Goal: Communication & Community: Answer question/provide support

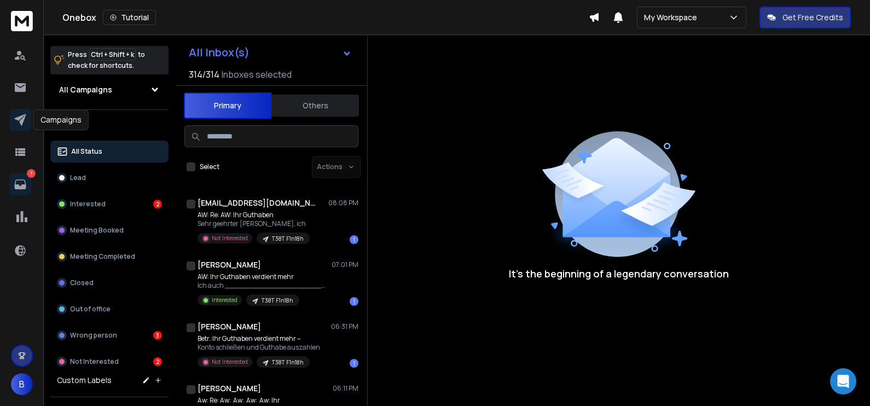
click at [11, 123] on link at bounding box center [20, 120] width 22 height 22
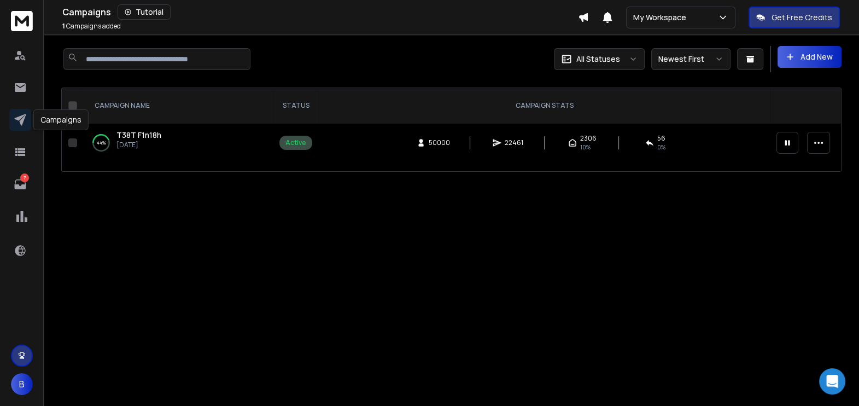
click at [13, 114] on link at bounding box center [20, 120] width 22 height 22
click at [410, 148] on div "50000 22461 2306 10 % 56 0 %" at bounding box center [544, 143] width 273 height 18
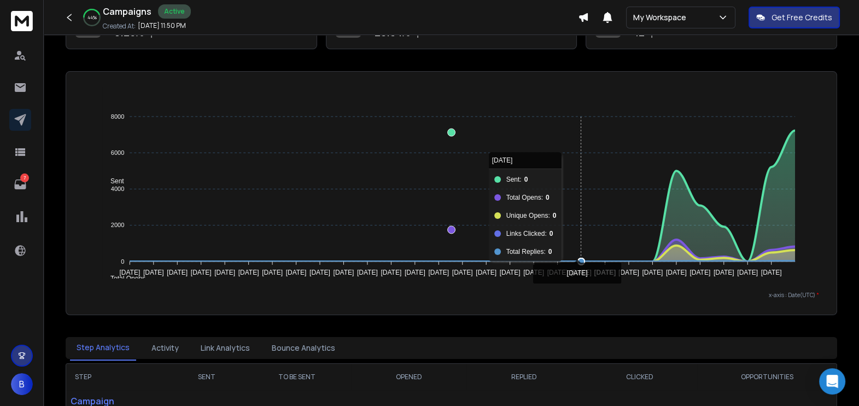
scroll to position [68, 0]
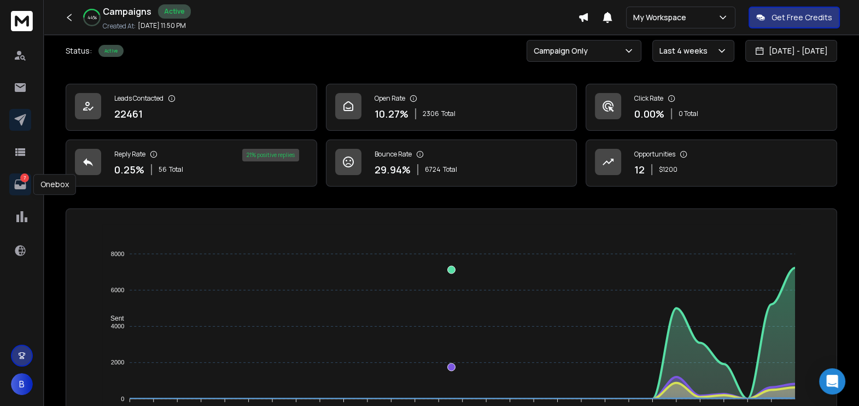
click at [15, 186] on icon at bounding box center [19, 184] width 11 height 10
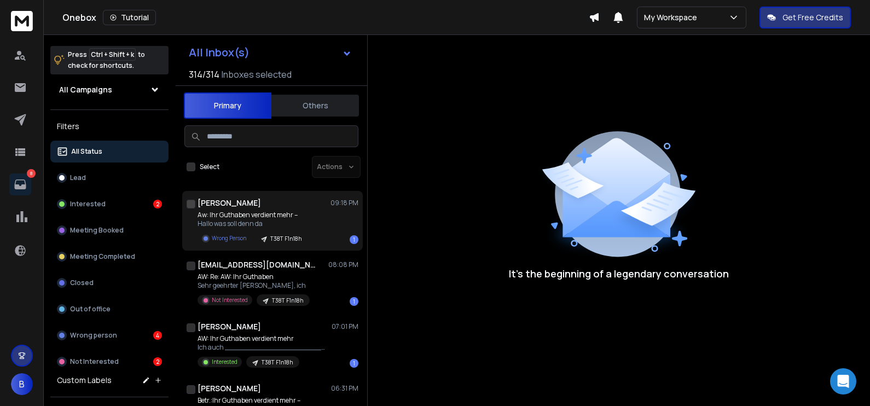
click at [300, 208] on div "[PERSON_NAME] 09:18 PM" at bounding box center [277, 202] width 161 height 11
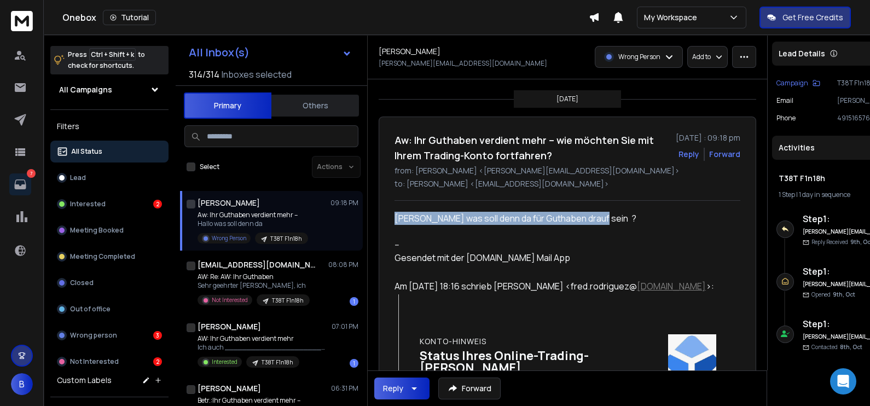
drag, startPoint x: 386, startPoint y: 211, endPoint x: 602, endPoint y: 215, distance: 215.5
copy div "[PERSON_NAME] was soll denn da für Guthaben drauf sein ?"
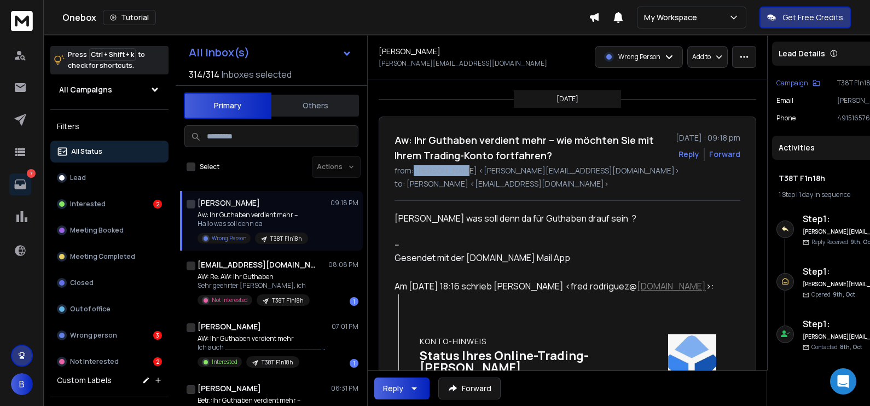
drag, startPoint x: 413, startPoint y: 167, endPoint x: 454, endPoint y: 167, distance: 41.0
click at [454, 167] on p "from: [PERSON_NAME] <[PERSON_NAME][EMAIL_ADDRESS][DOMAIN_NAME]>" at bounding box center [567, 170] width 346 height 11
copy p "[PERSON_NAME]"
click at [393, 384] on div "Reply" at bounding box center [393, 388] width 20 height 11
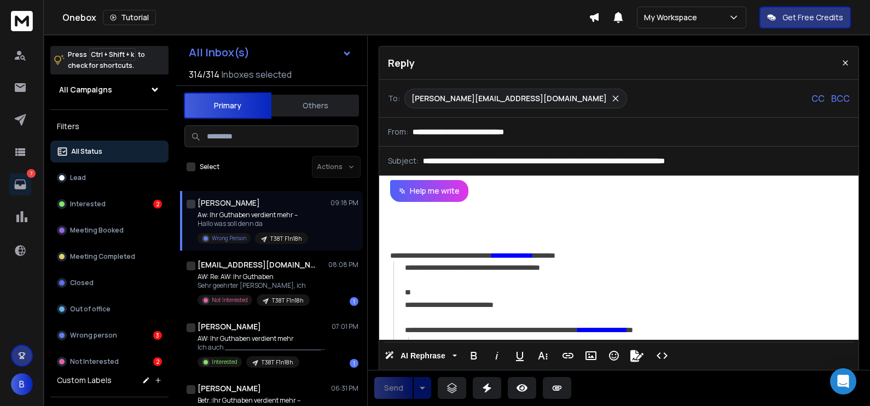
click at [452, 226] on div at bounding box center [618, 231] width 457 height 12
click at [399, 215] on div at bounding box center [618, 219] width 457 height 12
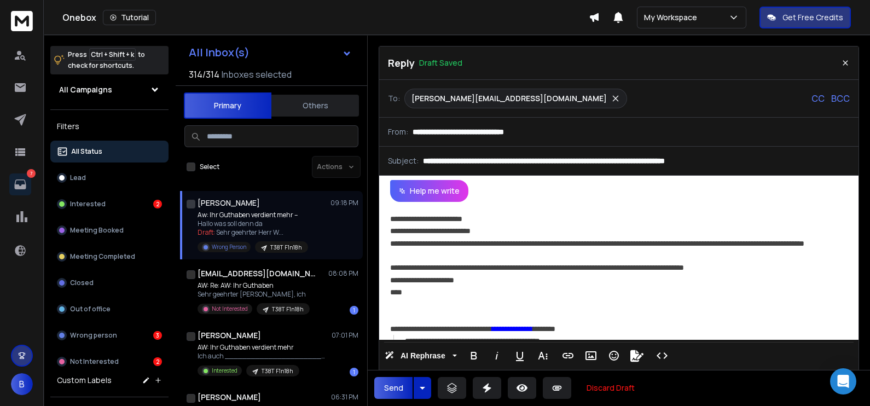
click at [459, 298] on div at bounding box center [618, 304] width 457 height 12
click at [409, 383] on button "Send" at bounding box center [393, 388] width 38 height 22
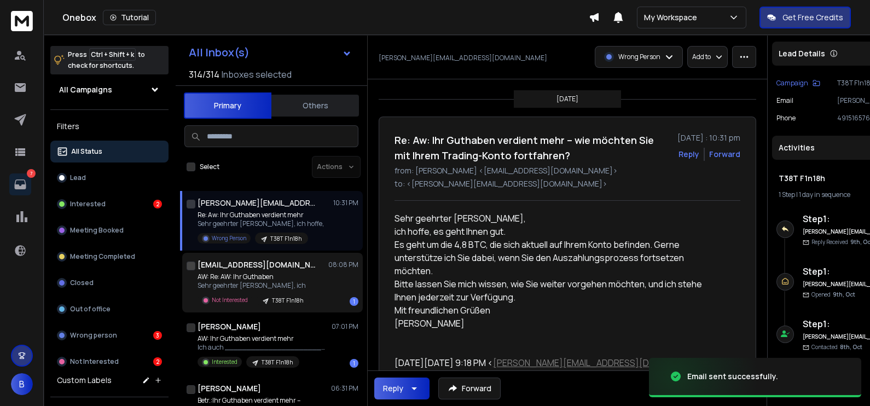
click at [300, 267] on h1 "[EMAIL_ADDRESS][DOMAIN_NAME]" at bounding box center [257, 264] width 120 height 11
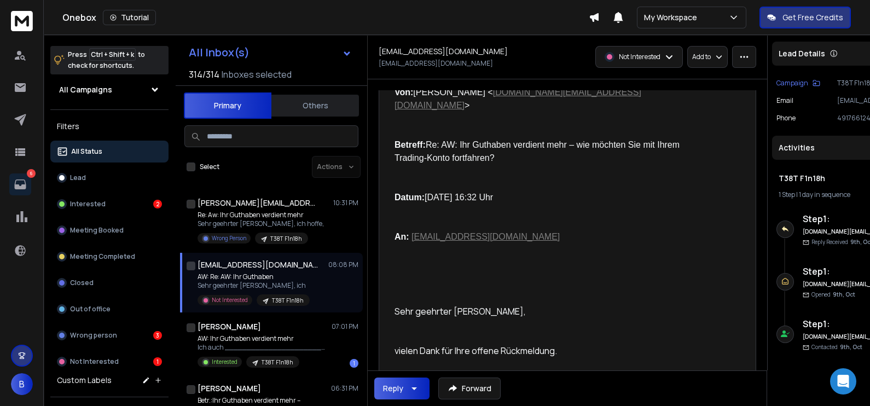
scroll to position [410, 0]
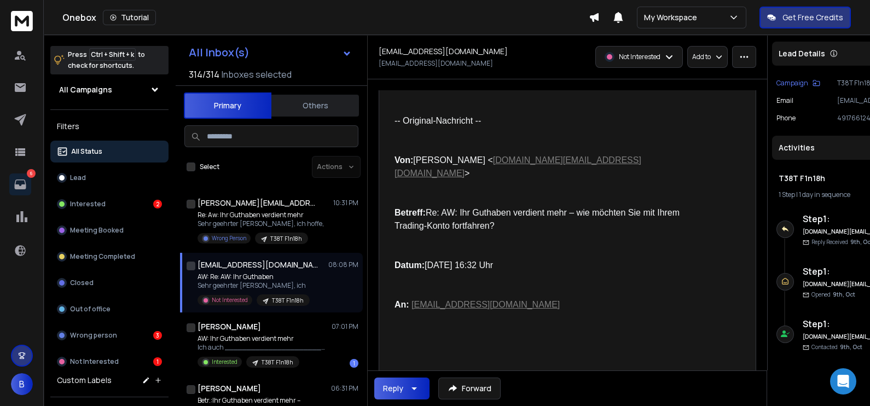
drag, startPoint x: 417, startPoint y: 234, endPoint x: 462, endPoint y: 141, distance: 103.2
copy div "Sehr geehrter Herr [PERSON_NAME], ich komme nicht umher ihnen nochmals zu schre…"
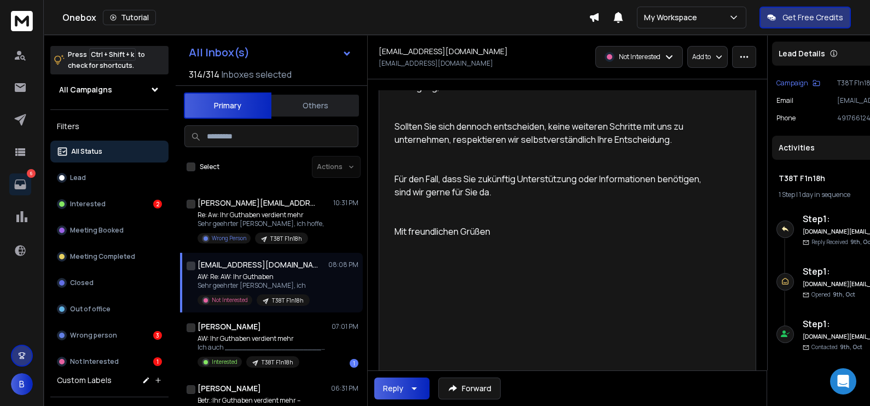
scroll to position [752, 0]
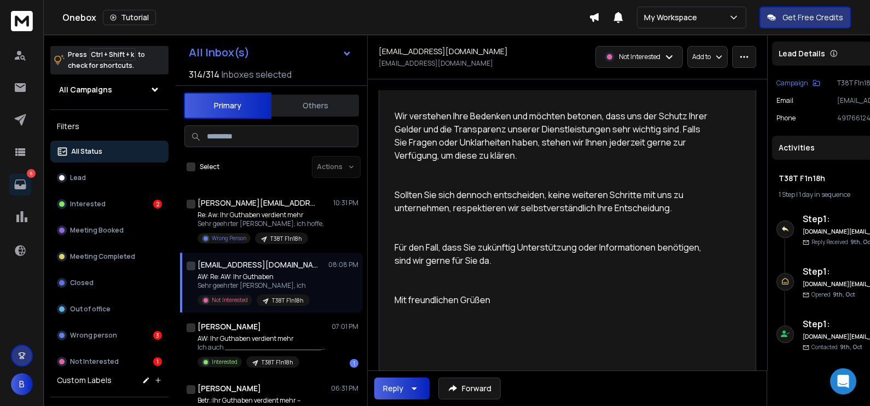
click at [388, 392] on div "Reply" at bounding box center [393, 388] width 20 height 11
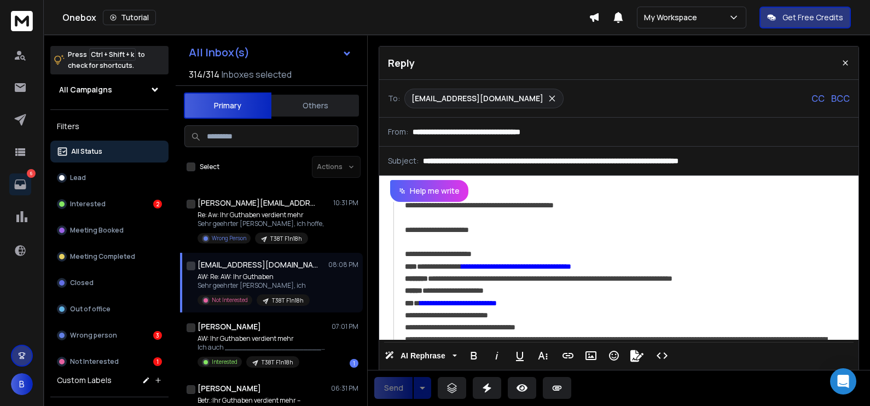
scroll to position [0, 0]
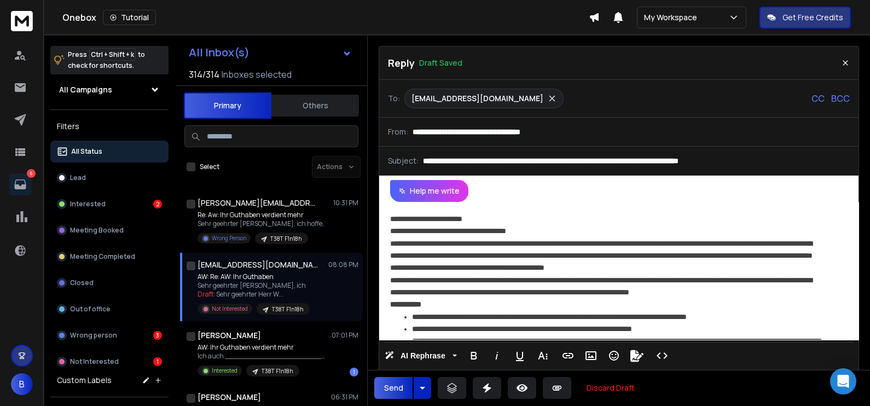
click at [470, 218] on p "**********" at bounding box center [606, 219] width 433 height 12
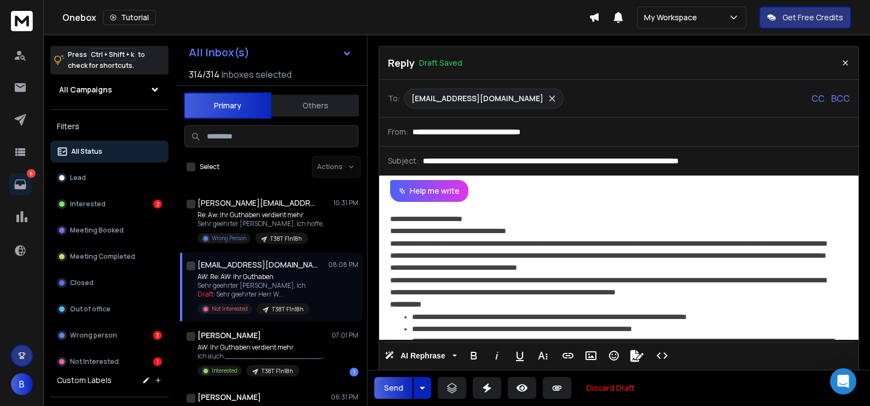
click at [470, 218] on p "**********" at bounding box center [612, 219] width 444 height 12
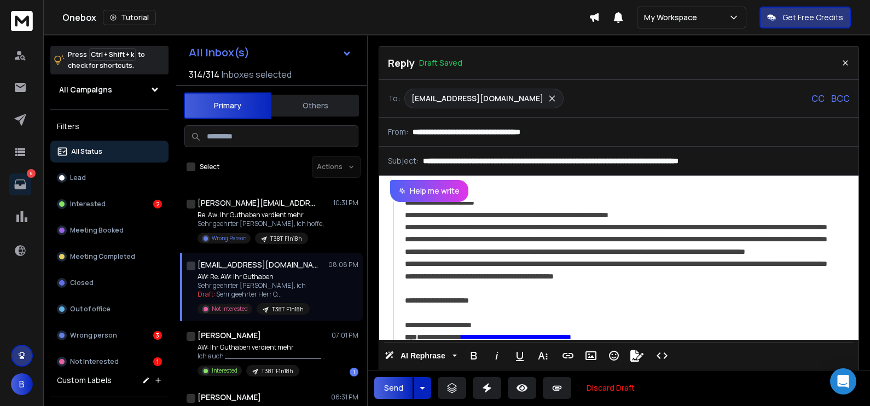
scroll to position [205, 0]
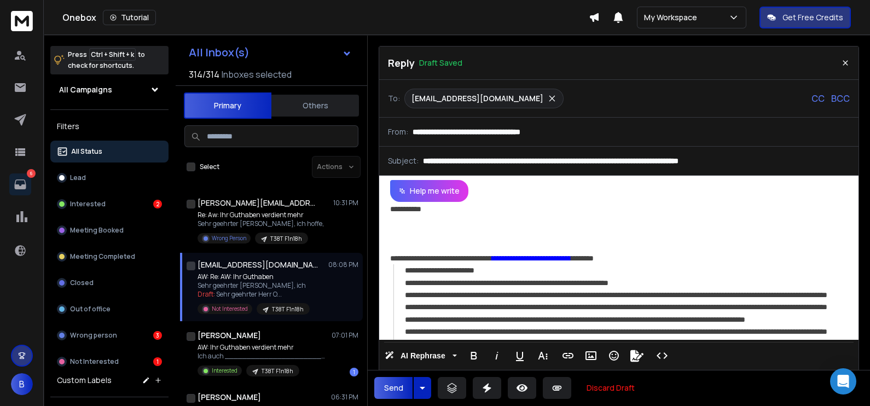
click at [423, 207] on p "**********" at bounding box center [612, 203] width 444 height 25
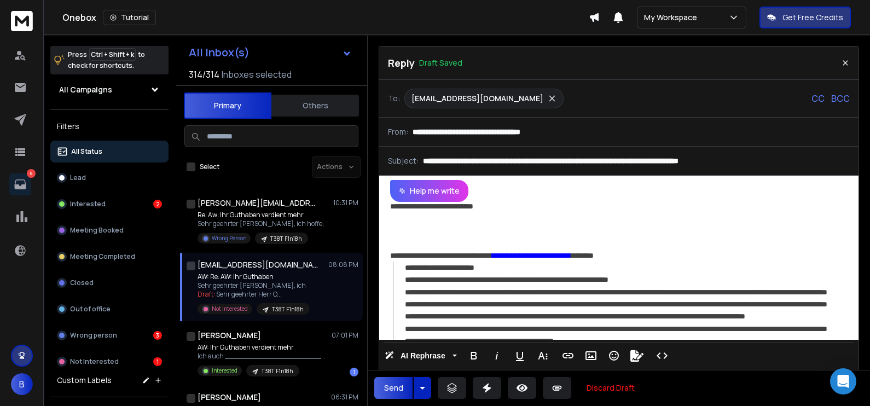
scroll to position [208, 0]
click at [395, 388] on button "Send" at bounding box center [393, 388] width 38 height 22
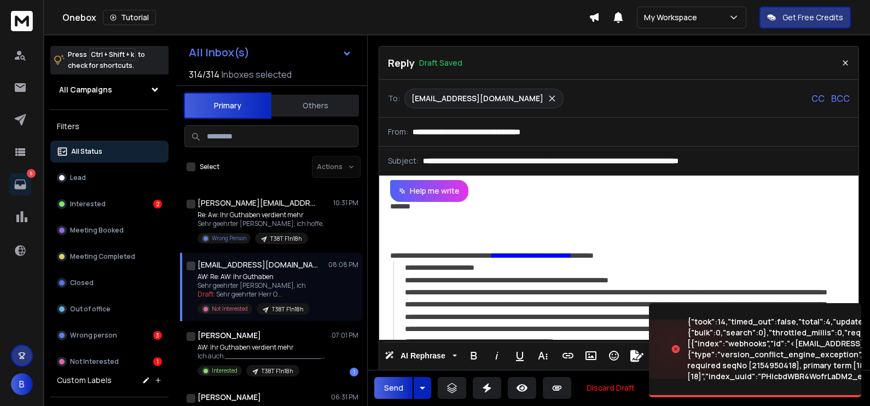
click at [391, 388] on button "Send" at bounding box center [393, 388] width 38 height 22
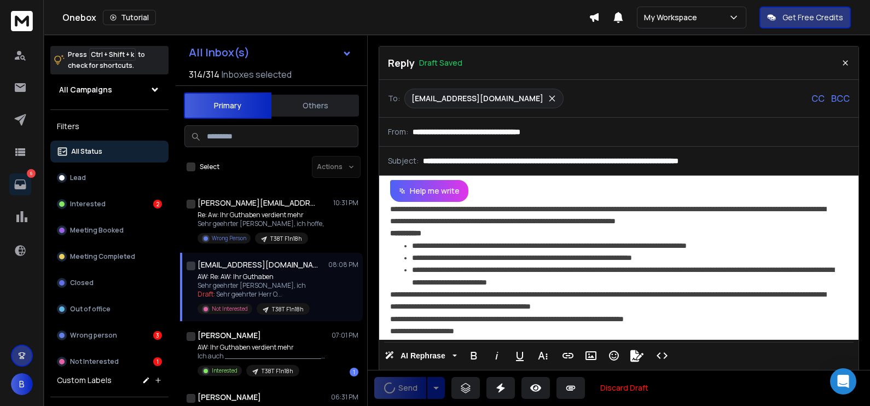
scroll to position [0, 0]
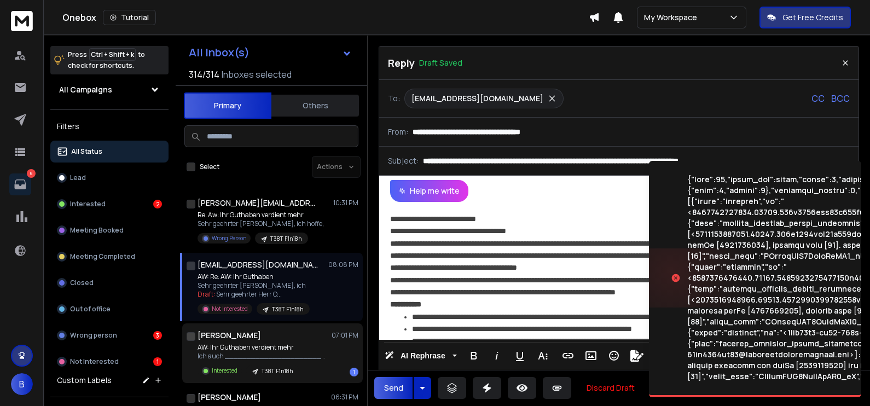
click at [246, 347] on p "AW: Ihr Guthaben verdient mehr" at bounding box center [262, 347] width 131 height 9
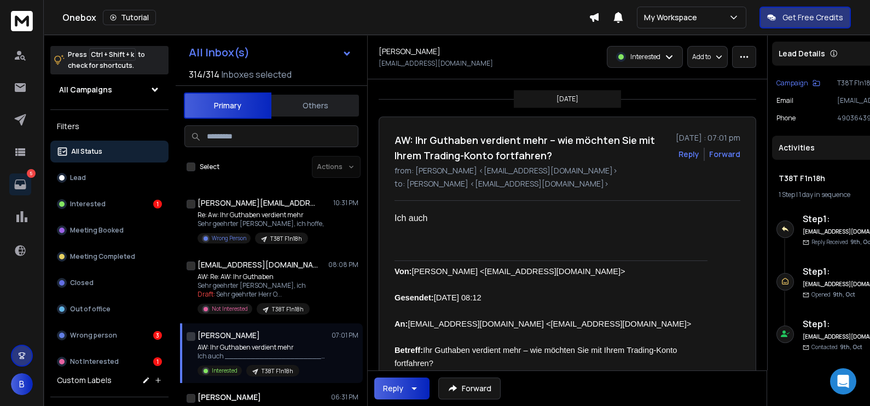
click at [403, 370] on div "Reply Forward" at bounding box center [567, 388] width 399 height 36
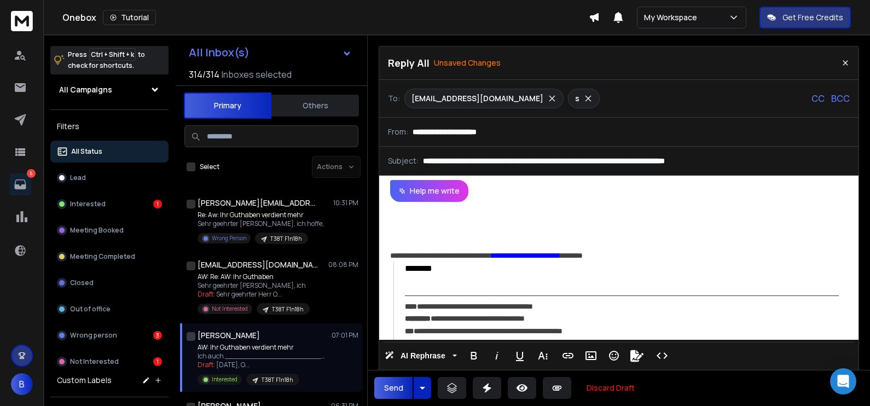
click at [402, 378] on div "Send" at bounding box center [402, 388] width 57 height 22
click at [421, 228] on div at bounding box center [618, 231] width 457 height 12
click at [403, 388] on button "Send" at bounding box center [393, 388] width 38 height 22
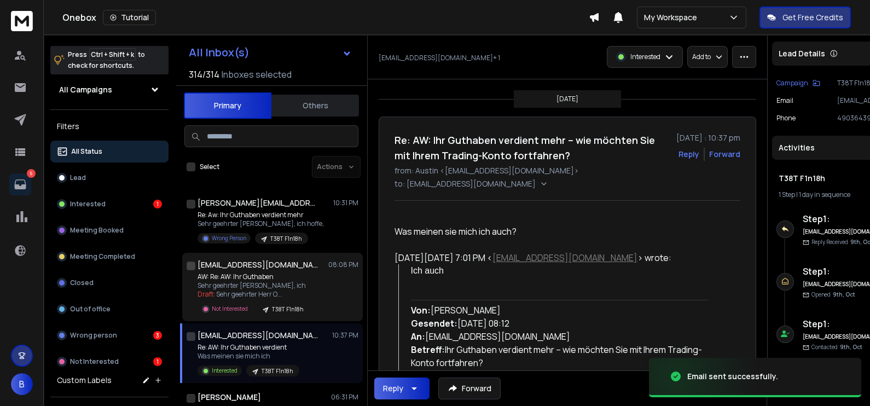
scroll to position [68, 0]
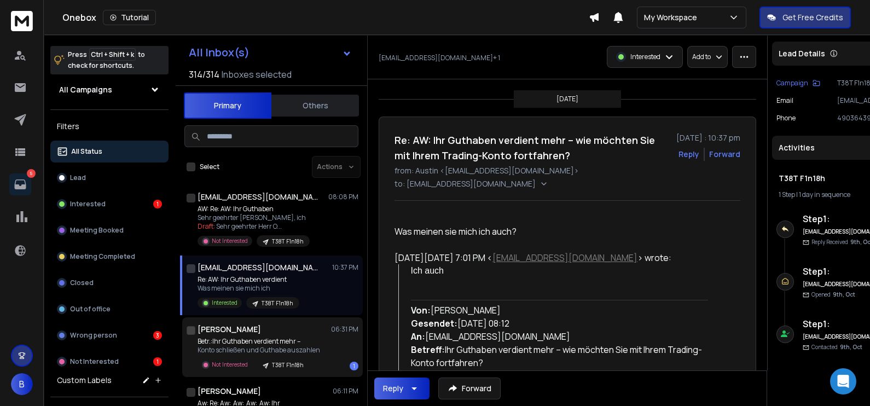
click at [271, 339] on p "Betr.:Ihr Guthaben verdient mehr –" at bounding box center [258, 341] width 123 height 9
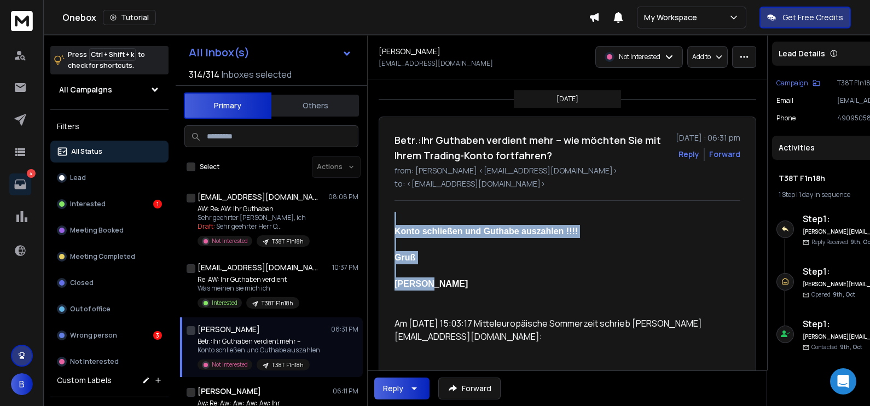
drag, startPoint x: 392, startPoint y: 224, endPoint x: 444, endPoint y: 282, distance: 77.8
copy div "Konto schließen und Guthabe auszahlen !!!! [PERSON_NAME]"
click at [383, 388] on div "Reply" at bounding box center [393, 388] width 20 height 11
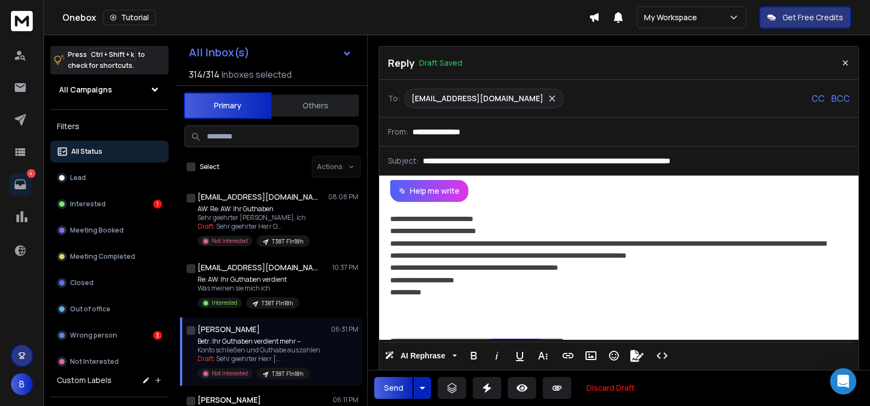
click at [547, 327] on div at bounding box center [618, 329] width 457 height 12
click at [414, 295] on p "**********" at bounding box center [612, 286] width 444 height 25
click at [459, 218] on p "**********" at bounding box center [612, 219] width 444 height 12
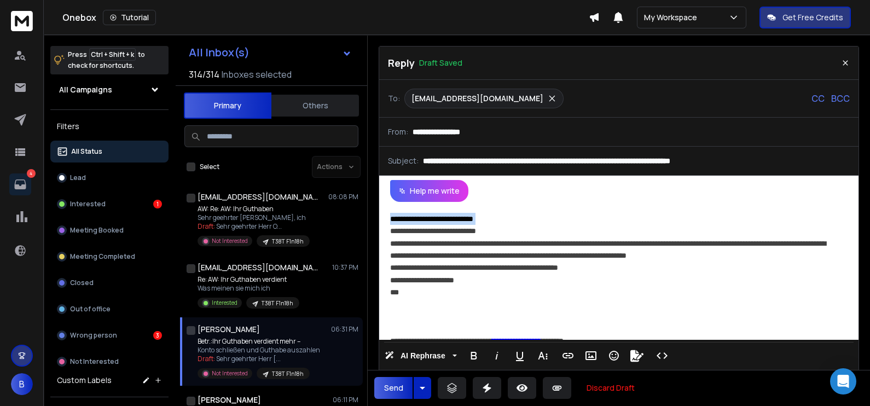
click at [459, 218] on p "**********" at bounding box center [612, 219] width 444 height 12
click at [495, 216] on p "**********" at bounding box center [612, 219] width 444 height 12
click at [498, 218] on p "**********" at bounding box center [612, 219] width 444 height 12
click at [495, 219] on p "**********" at bounding box center [612, 219] width 444 height 12
click at [391, 388] on button "Send" at bounding box center [393, 388] width 38 height 22
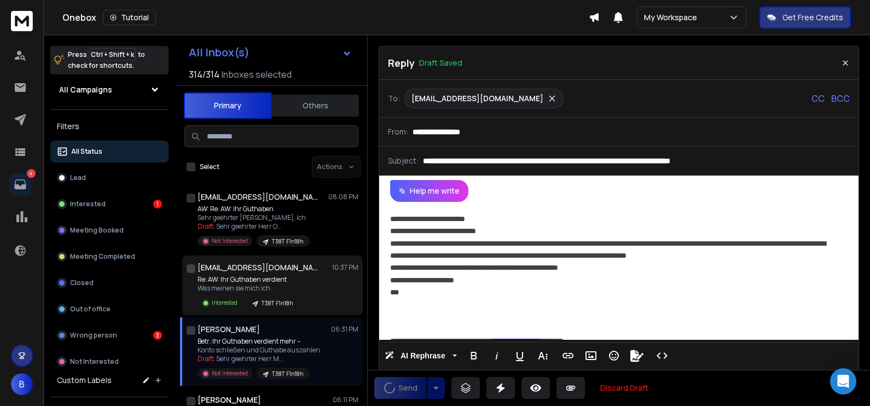
scroll to position [136, 0]
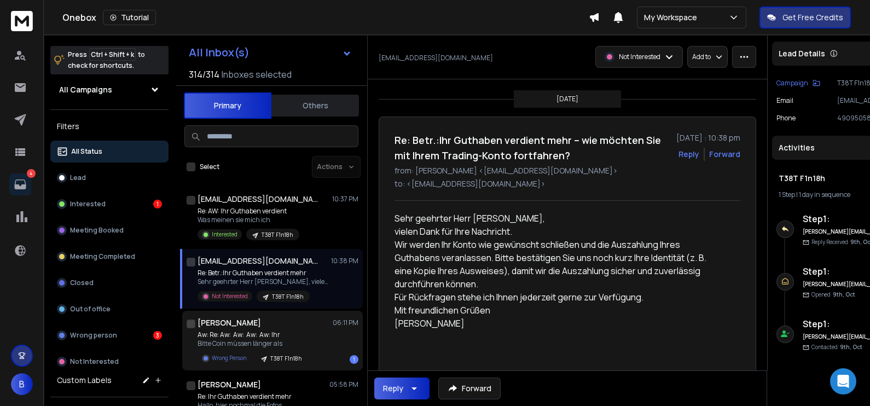
click at [280, 331] on p "Aw: Re: Aw: Aw: Aw: Aw: Ihr" at bounding box center [252, 334] width 110 height 9
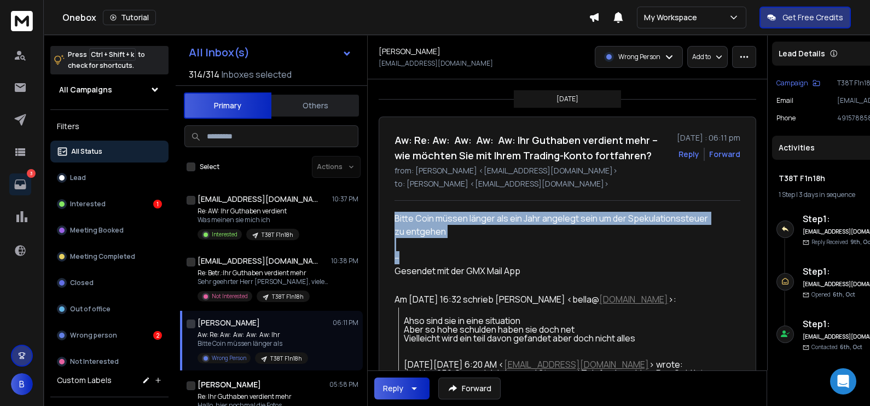
drag, startPoint x: 395, startPoint y: 226, endPoint x: 463, endPoint y: 270, distance: 80.4
drag, startPoint x: 463, startPoint y: 270, endPoint x: 558, endPoint y: 235, distance: 100.7
copy div "Bitte Coin müssen länger als ein Jahr angelegt sein um der Spekulationssteuer z…"
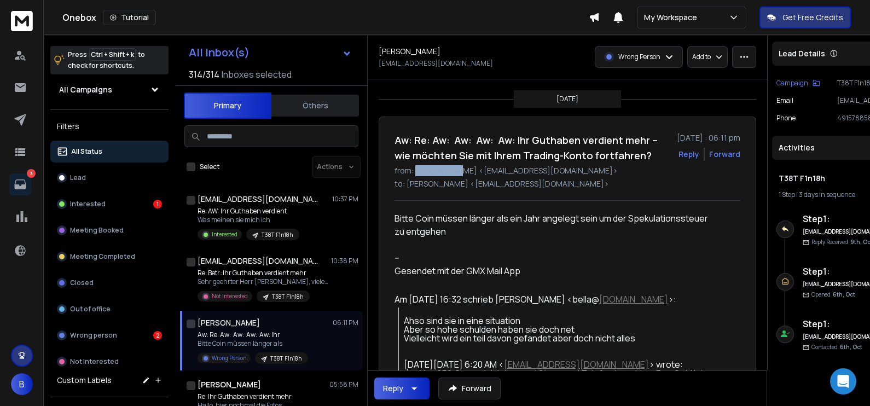
drag, startPoint x: 416, startPoint y: 185, endPoint x: 451, endPoint y: 185, distance: 35.6
click at [451, 176] on p "from: [PERSON_NAME] <[EMAIL_ADDRESS][DOMAIN_NAME]>" at bounding box center [567, 170] width 346 height 11
copy p "[PERSON_NAME]"
click at [383, 386] on div "Reply" at bounding box center [393, 388] width 20 height 11
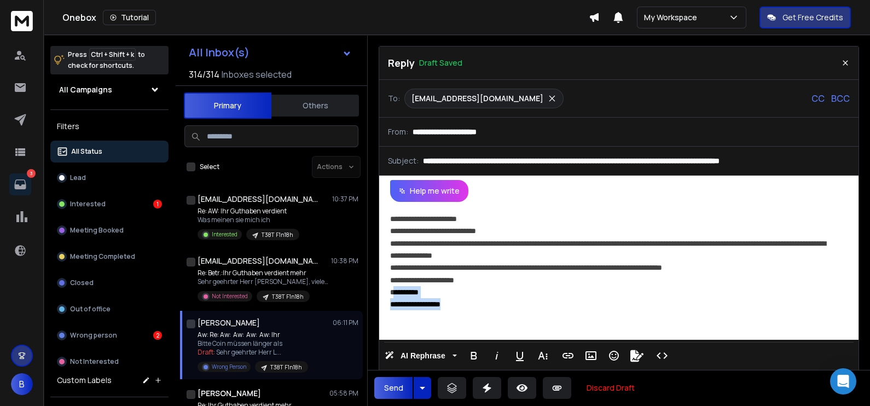
drag, startPoint x: 456, startPoint y: 304, endPoint x: 392, endPoint y: 287, distance: 66.1
click at [392, 287] on p "**********" at bounding box center [612, 292] width 444 height 37
click at [419, 293] on p "**********" at bounding box center [612, 286] width 444 height 25
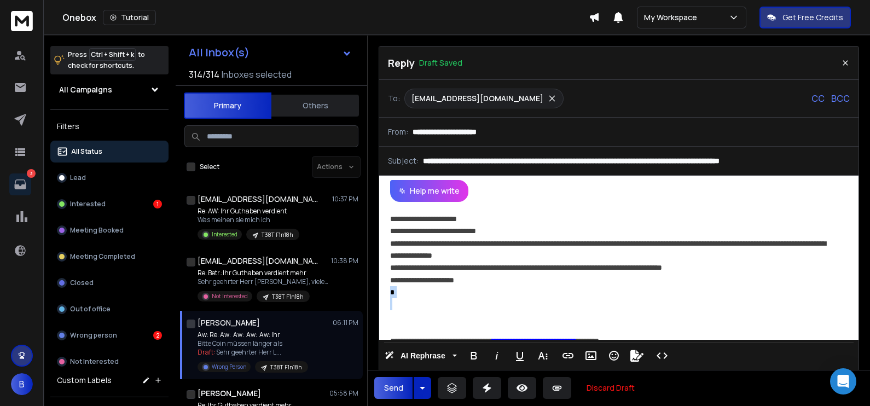
click at [419, 293] on p "**********" at bounding box center [612, 286] width 444 height 25
click at [397, 392] on button "Send" at bounding box center [393, 388] width 38 height 22
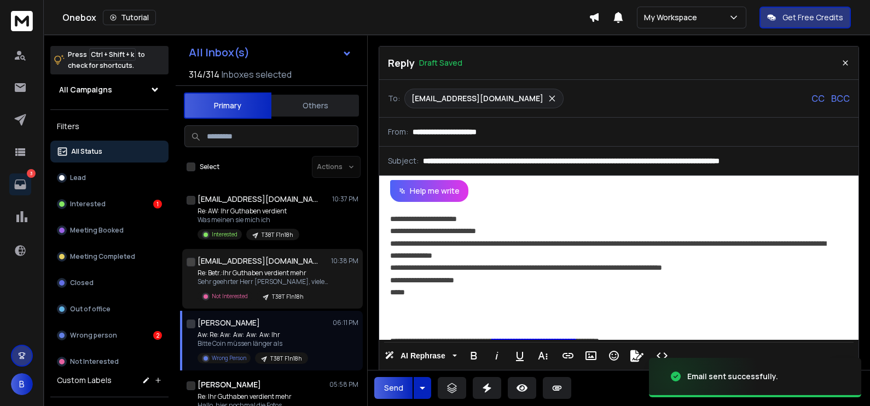
scroll to position [205, 0]
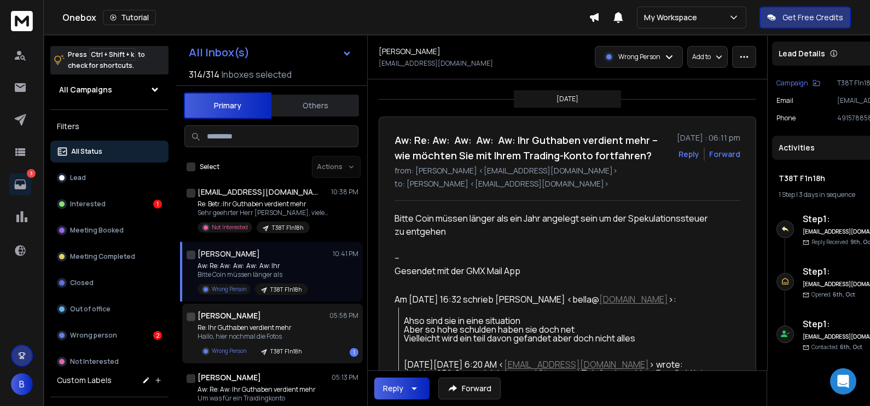
click at [273, 316] on div "[PERSON_NAME] 05:58 PM" at bounding box center [277, 315] width 161 height 11
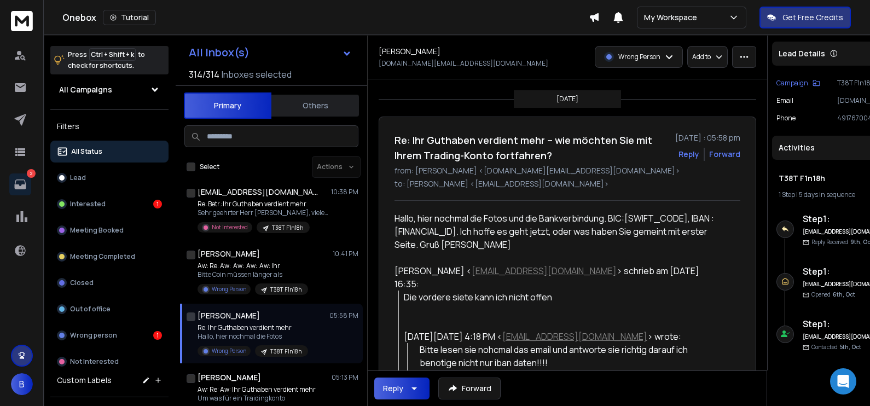
drag, startPoint x: 395, startPoint y: 212, endPoint x: 588, endPoint y: 243, distance: 195.7
click at [588, 243] on div "Hallo, hier nochmal die Fotos und die Bankverbindung. BIC:[SWIFT_CODE], IBAN :[…" at bounding box center [553, 231] width 319 height 39
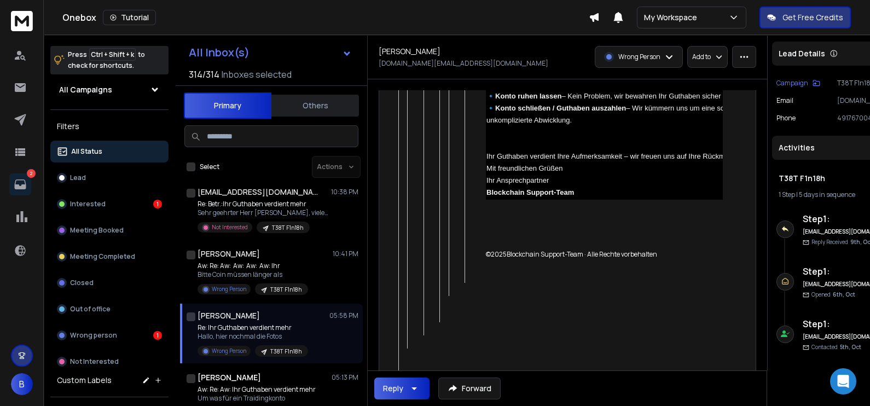
scroll to position [1249, 0]
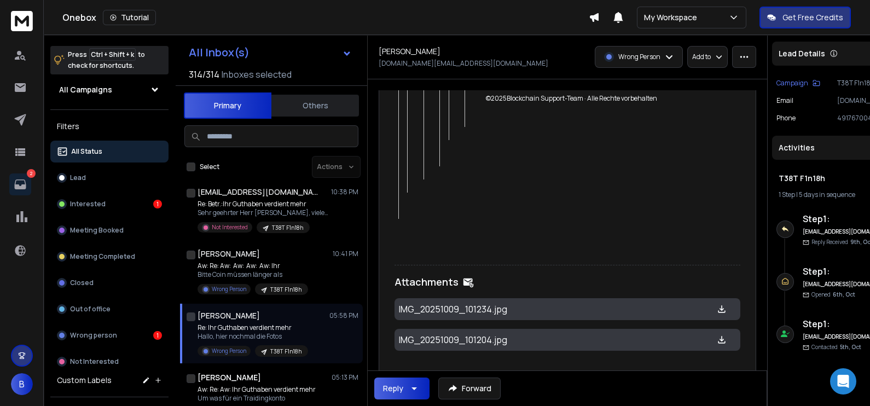
click at [722, 304] on icon at bounding box center [721, 309] width 11 height 11
click at [551, 302] on div "IMG_20251009_101234.jpg" at bounding box center [522, 308] width 246 height 13
click at [727, 334] on icon at bounding box center [721, 339] width 11 height 11
click at [727, 304] on icon at bounding box center [721, 309] width 11 height 11
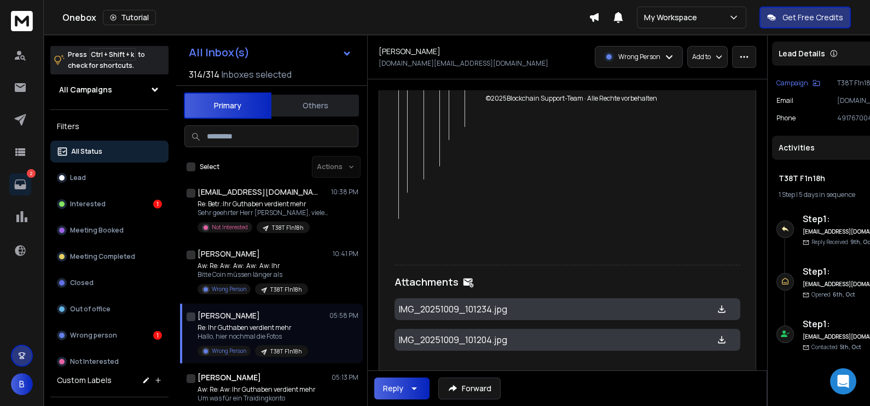
click at [727, 304] on icon at bounding box center [721, 309] width 11 height 11
click at [725, 298] on div "IMG_20251009_101234.jpg" at bounding box center [567, 309] width 346 height 22
click at [724, 304] on icon at bounding box center [721, 309] width 11 height 11
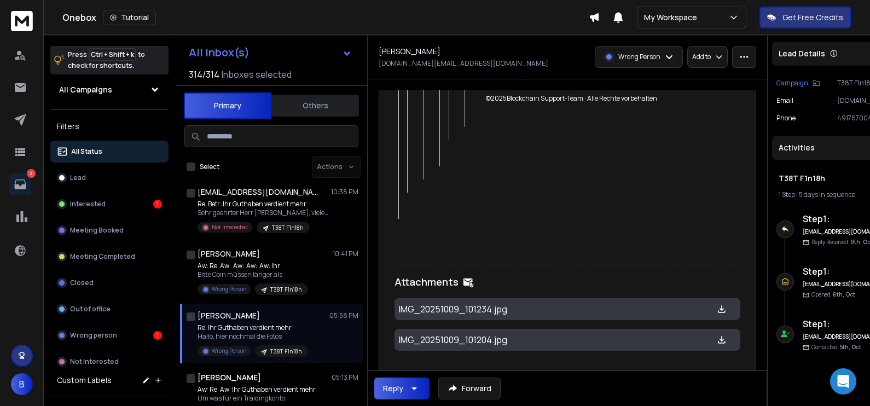
click at [724, 304] on icon at bounding box center [721, 309] width 11 height 11
click at [723, 334] on icon at bounding box center [721, 339] width 11 height 11
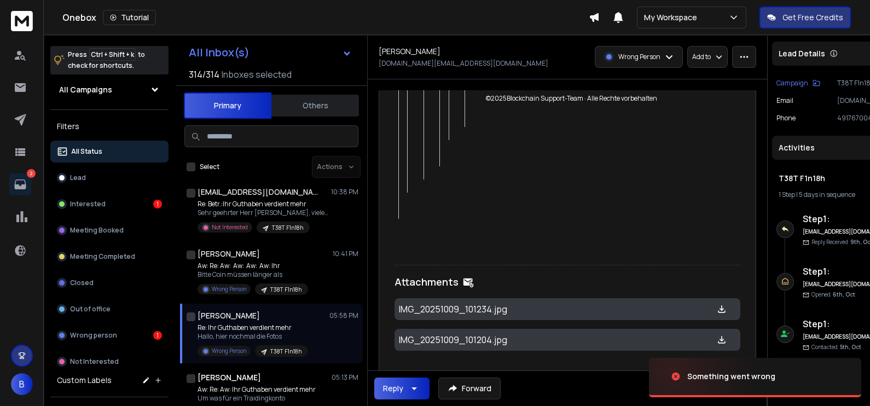
click at [394, 386] on div "Reply" at bounding box center [393, 388] width 20 height 11
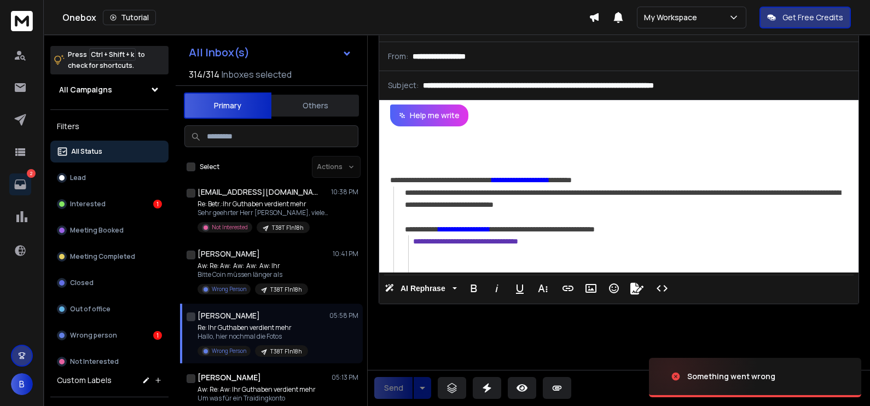
scroll to position [0, 0]
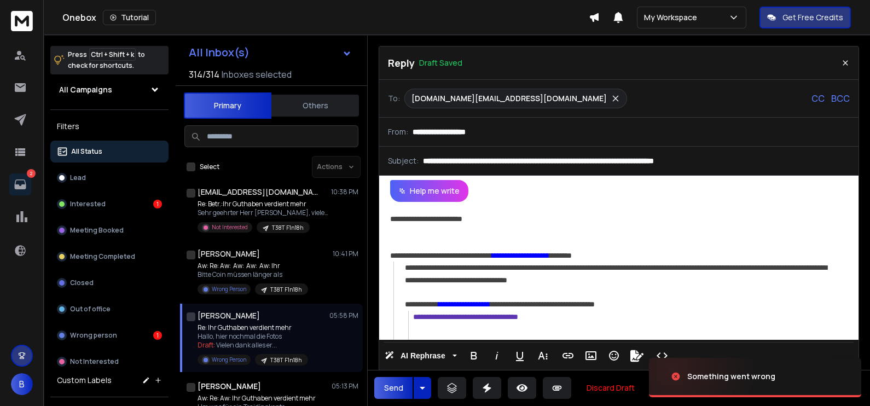
click at [450, 91] on div "[DOMAIN_NAME][EMAIL_ADDRESS][DOMAIN_NAME]" at bounding box center [515, 99] width 223 height 20
copy p
click at [244, 24] on div "Onebox Tutorial" at bounding box center [325, 17] width 526 height 15
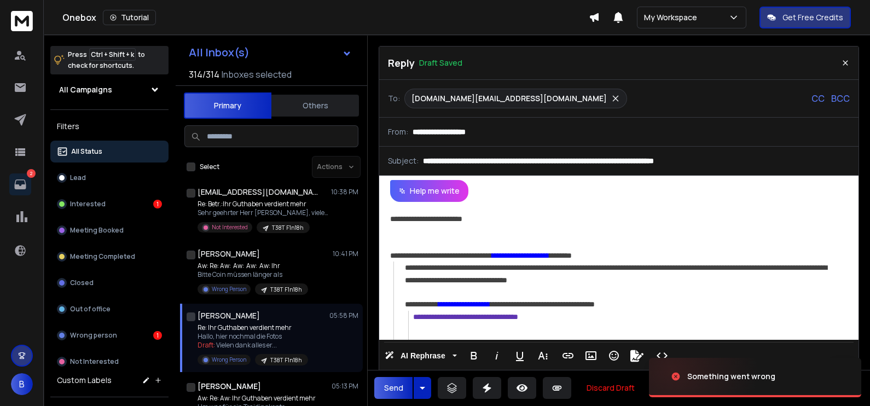
click at [392, 387] on button "Send" at bounding box center [393, 388] width 38 height 22
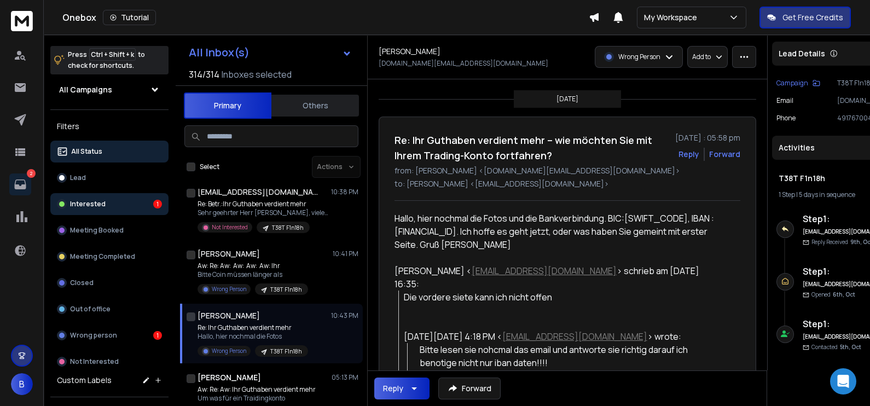
click at [115, 203] on button "Interested 1" at bounding box center [109, 204] width 118 height 22
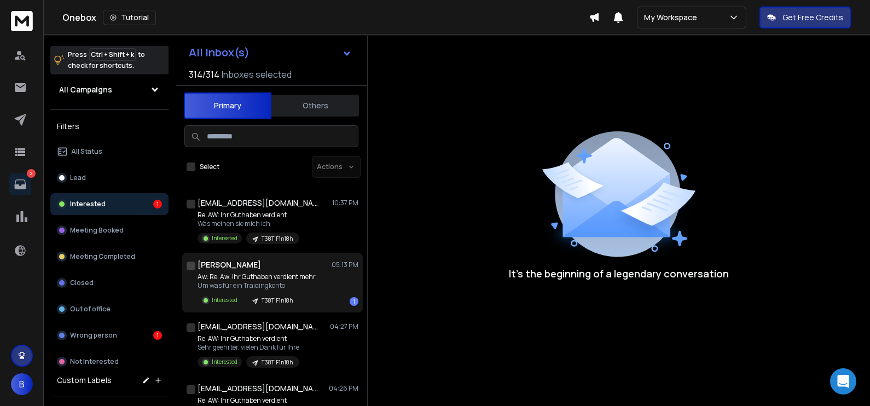
click at [229, 281] on p "Um was für ein Traidingkonto" at bounding box center [256, 285] width 118 height 9
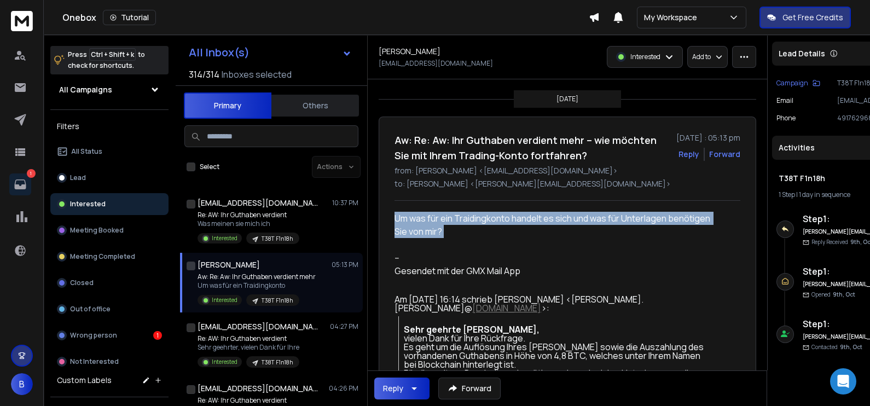
drag, startPoint x: 395, startPoint y: 202, endPoint x: 465, endPoint y: 238, distance: 78.0
copy div "Um was für ein Traidingkonto handelt es sich und was für Unterlagen benötigen S…"
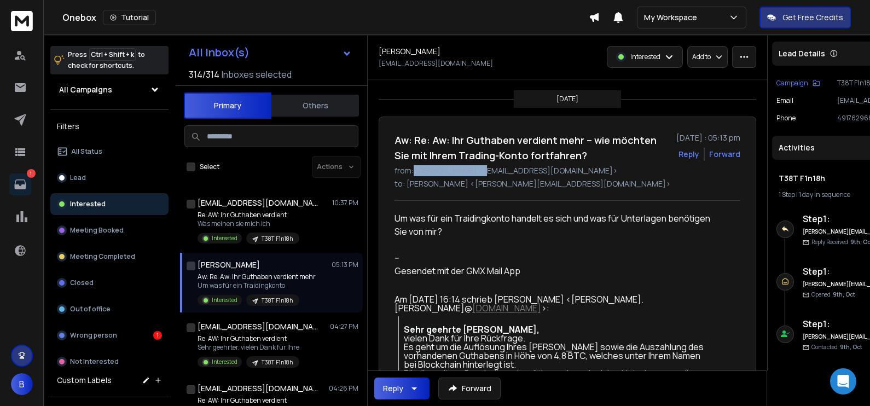
drag, startPoint x: 418, startPoint y: 171, endPoint x: 482, endPoint y: 171, distance: 64.0
click at [482, 171] on p "from: [PERSON_NAME] <[EMAIL_ADDRESS][DOMAIN_NAME]>" at bounding box center [567, 170] width 346 height 11
copy p "[PERSON_NAME]"
click at [385, 391] on div "Reply" at bounding box center [393, 388] width 20 height 11
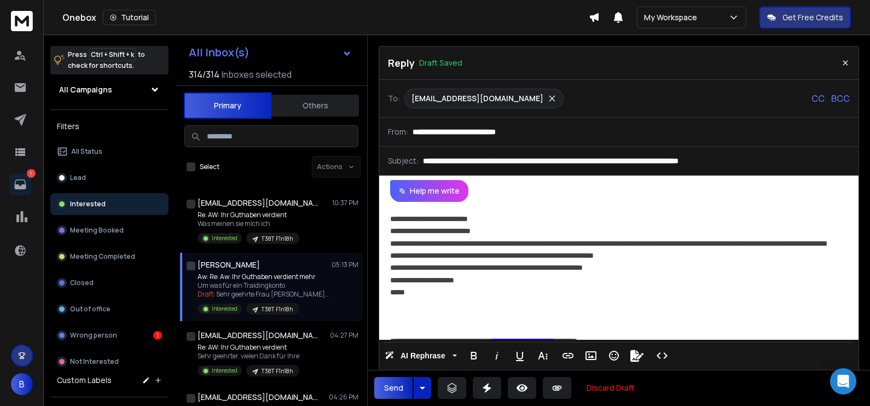
click at [393, 387] on button "Send" at bounding box center [393, 388] width 38 height 22
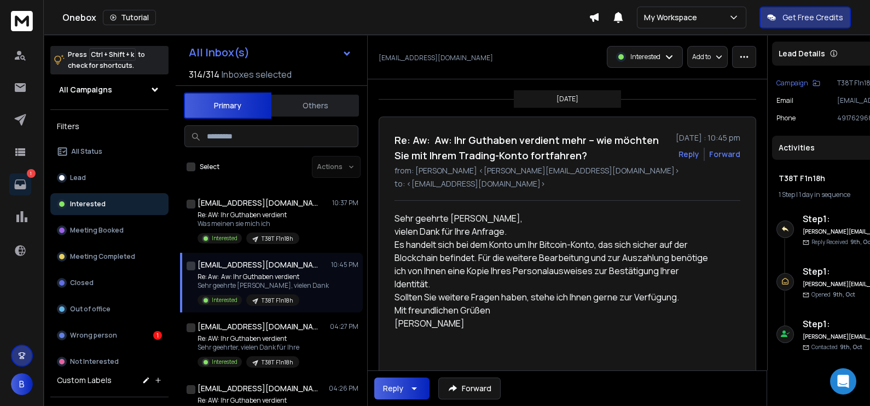
click at [99, 329] on button "Wrong person 1" at bounding box center [109, 335] width 118 height 22
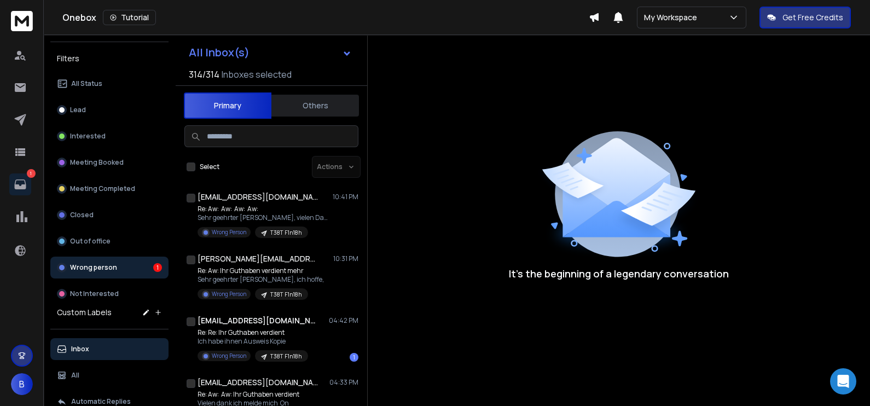
scroll to position [198, 0]
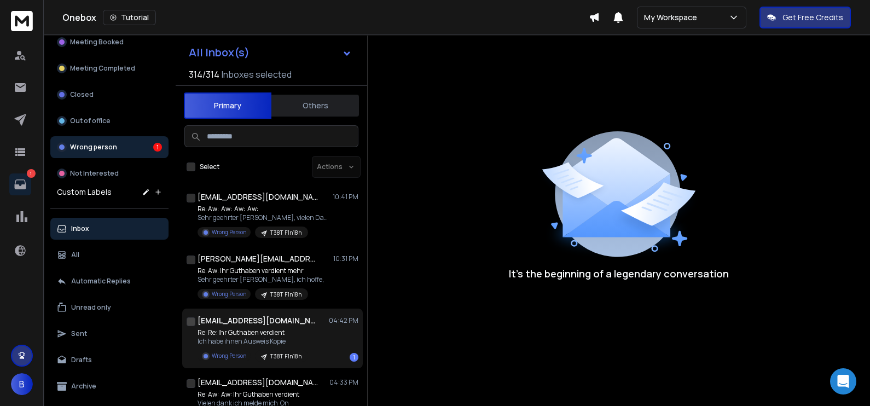
click at [234, 329] on p "Re: Re: Ihr Guthaben verdient" at bounding box center [252, 332] width 110 height 9
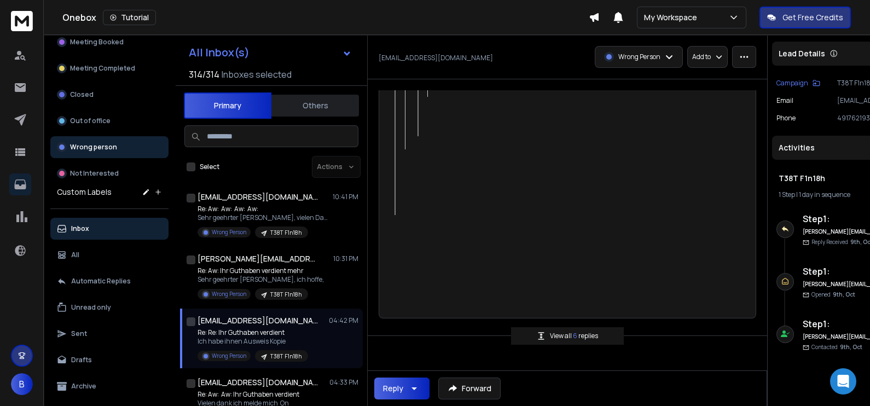
scroll to position [2141, 0]
click at [568, 334] on p "View all 6 replies" at bounding box center [574, 335] width 48 height 9
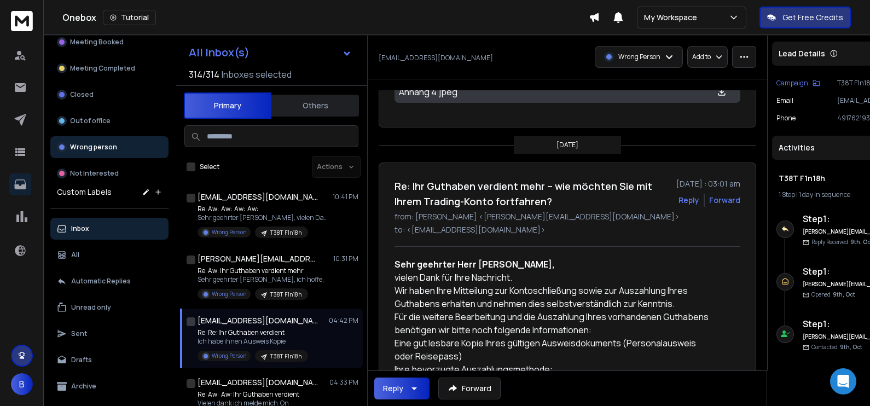
scroll to position [7961, 0]
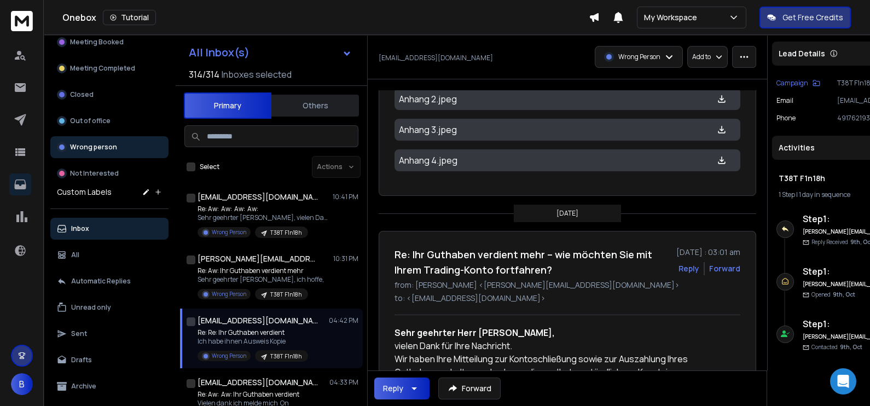
click at [723, 72] on icon at bounding box center [721, 68] width 7 height 7
click at [725, 104] on icon at bounding box center [721, 99] width 11 height 11
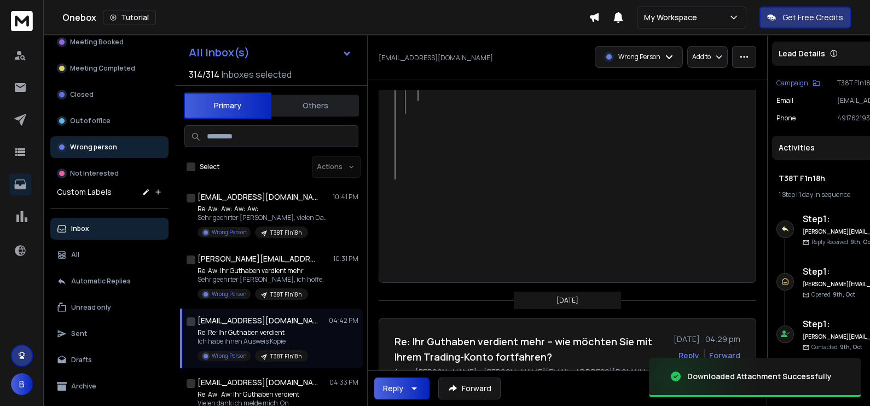
scroll to position [4338, 0]
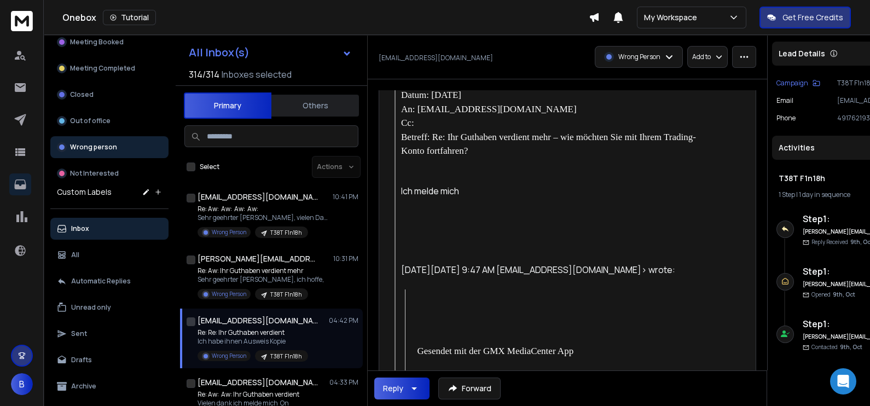
scroll to position [410, 0]
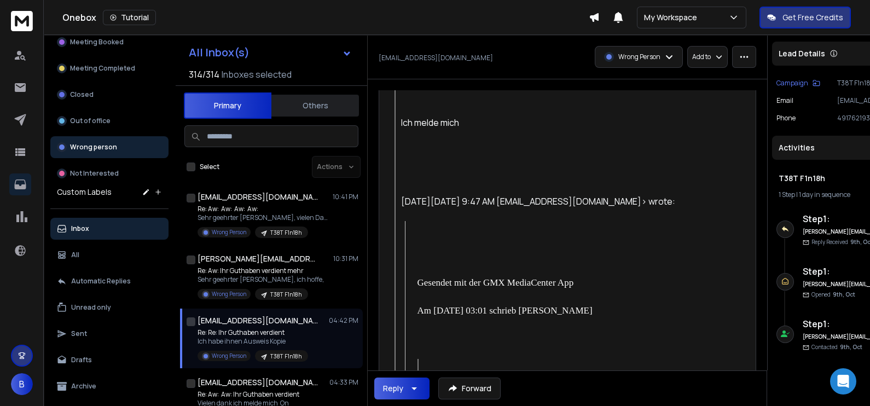
click at [389, 385] on button "Reply" at bounding box center [401, 388] width 55 height 22
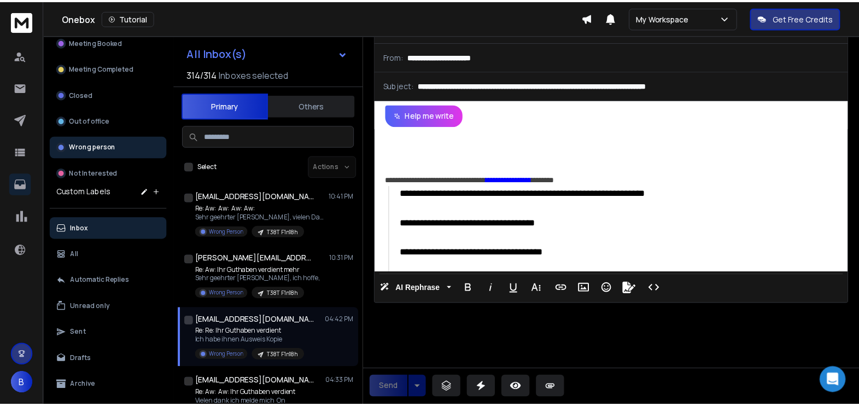
scroll to position [0, 0]
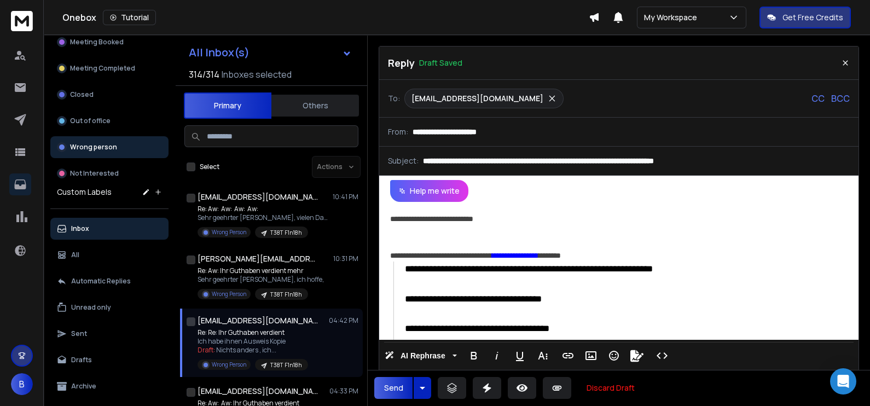
click at [389, 392] on button "Send" at bounding box center [393, 388] width 38 height 22
click at [427, 98] on p "[EMAIL_ADDRESS][DOMAIN_NAME]" at bounding box center [477, 98] width 132 height 11
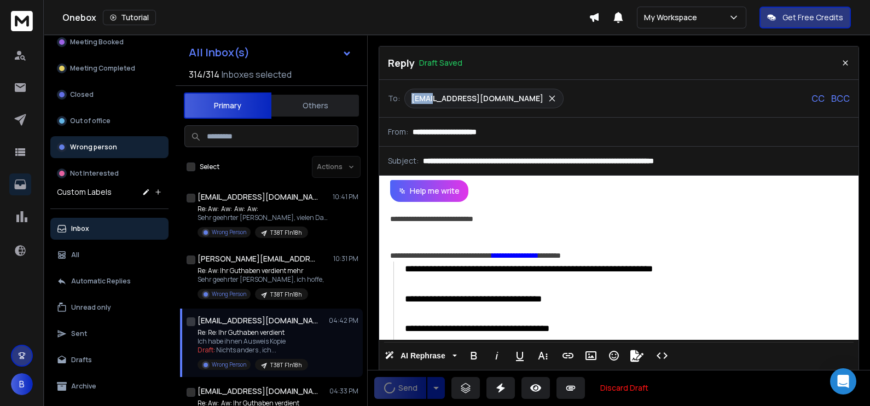
click at [427, 98] on p "[EMAIL_ADDRESS][DOMAIN_NAME]" at bounding box center [477, 98] width 132 height 11
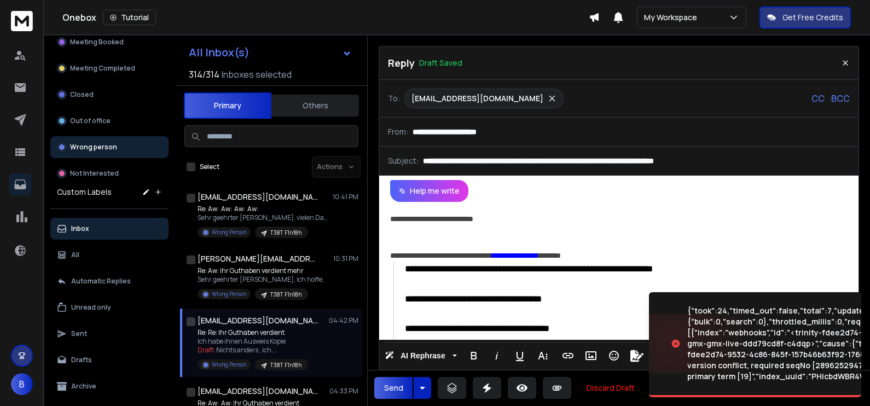
copy p
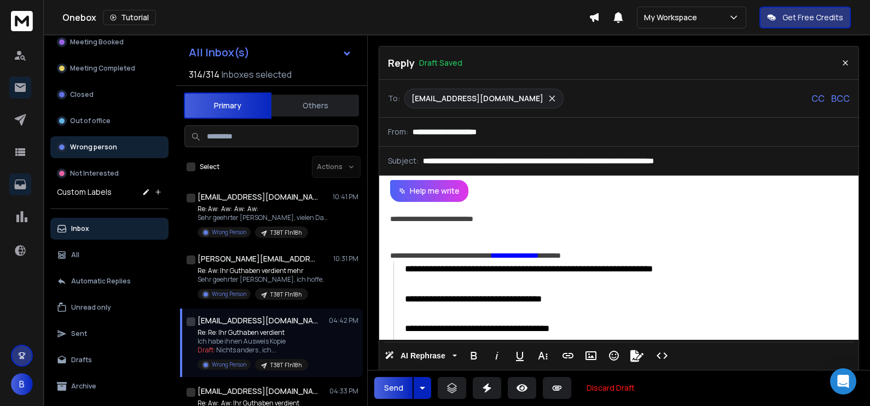
click at [18, 82] on icon at bounding box center [20, 87] width 13 height 13
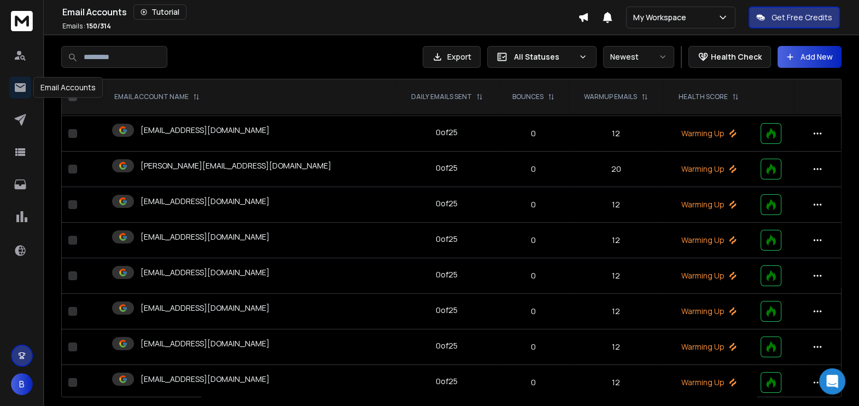
scroll to position [5005, 0]
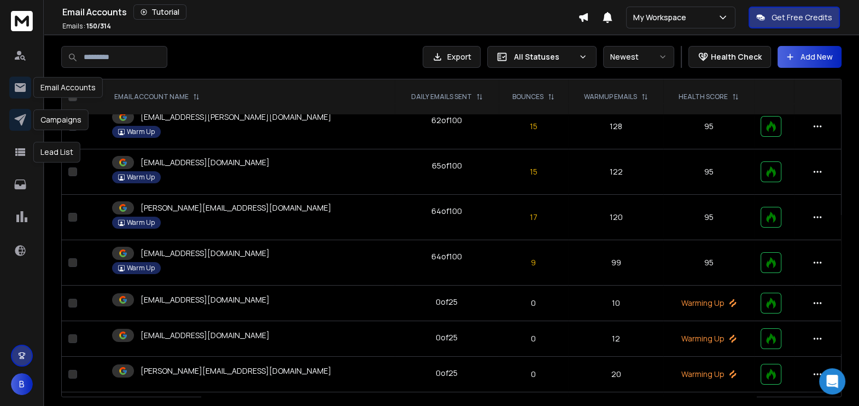
click at [25, 120] on icon at bounding box center [20, 119] width 13 height 13
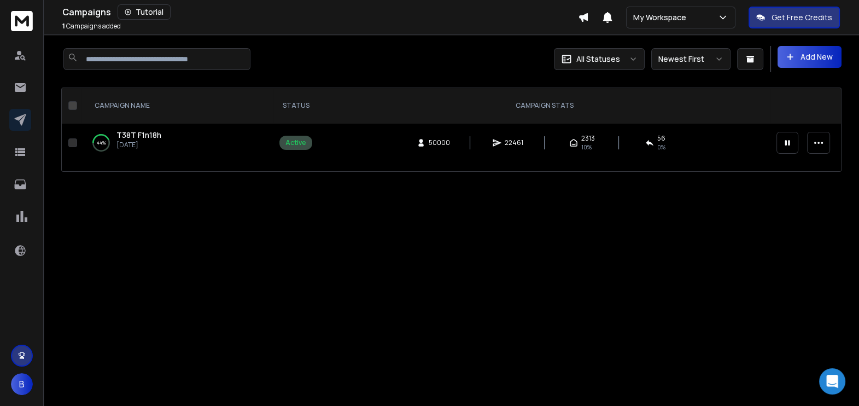
click at [319, 144] on td "50000 22461 2313 10 % 56 0 %" at bounding box center [544, 142] width 451 height 39
